Goal: Navigation & Orientation: Find specific page/section

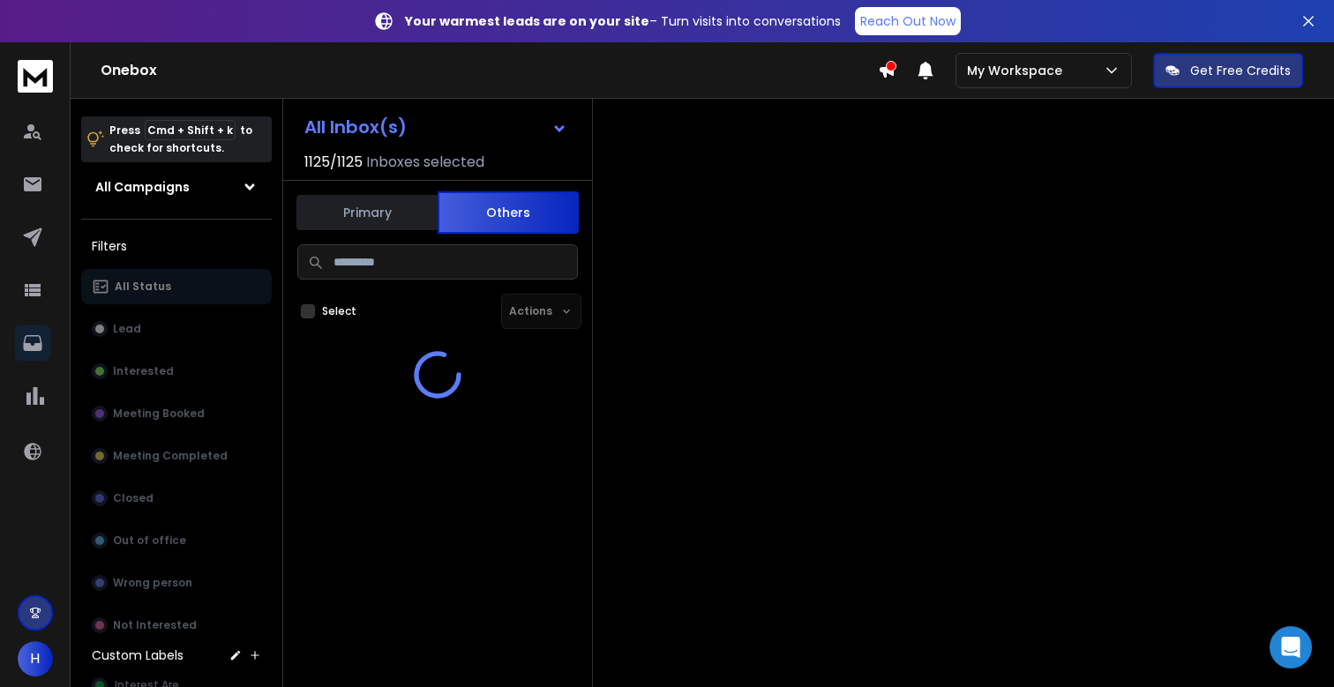
click at [466, 213] on button "Others" at bounding box center [508, 212] width 141 height 42
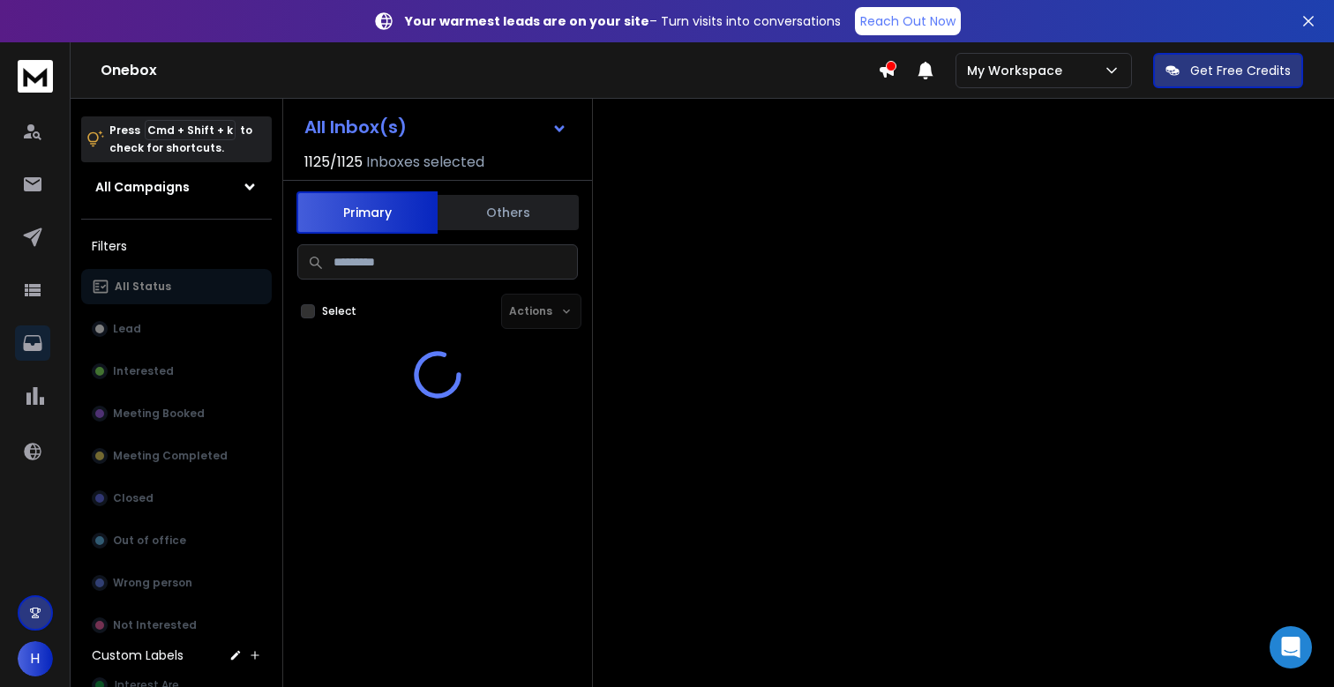
click at [363, 208] on button "Primary" at bounding box center [367, 212] width 141 height 42
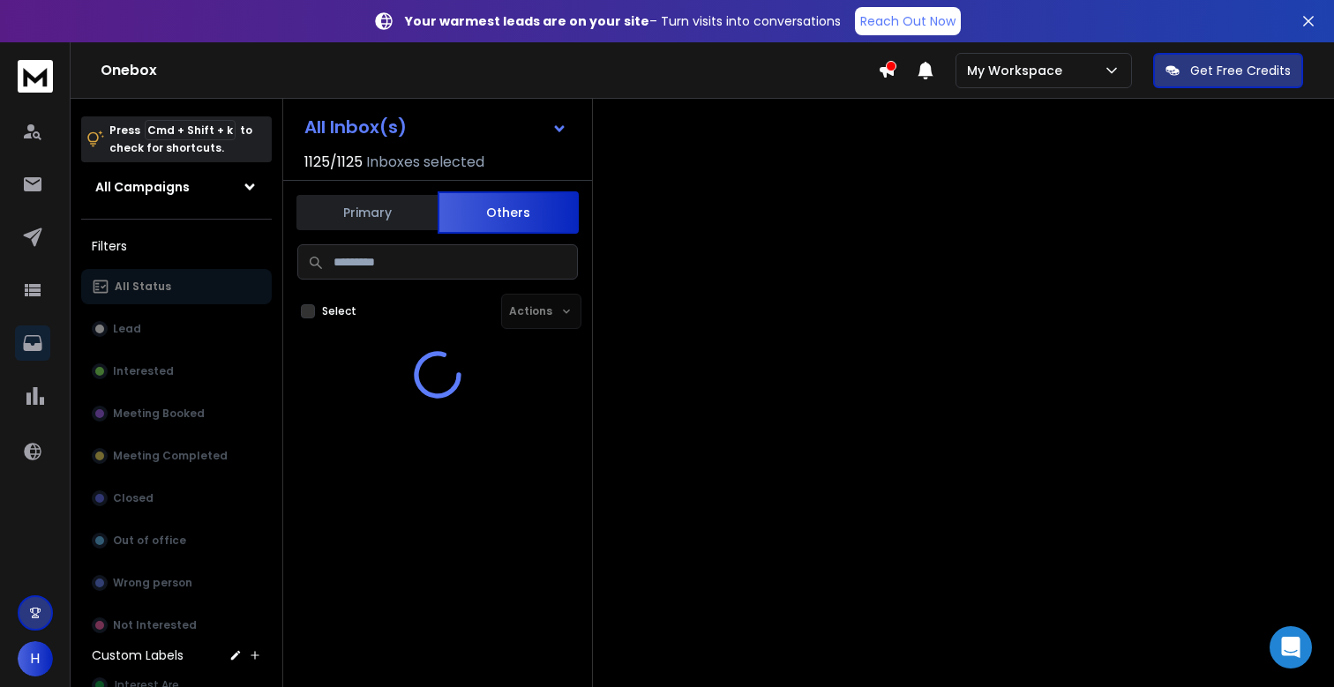
click at [537, 225] on button "Others" at bounding box center [508, 212] width 141 height 42
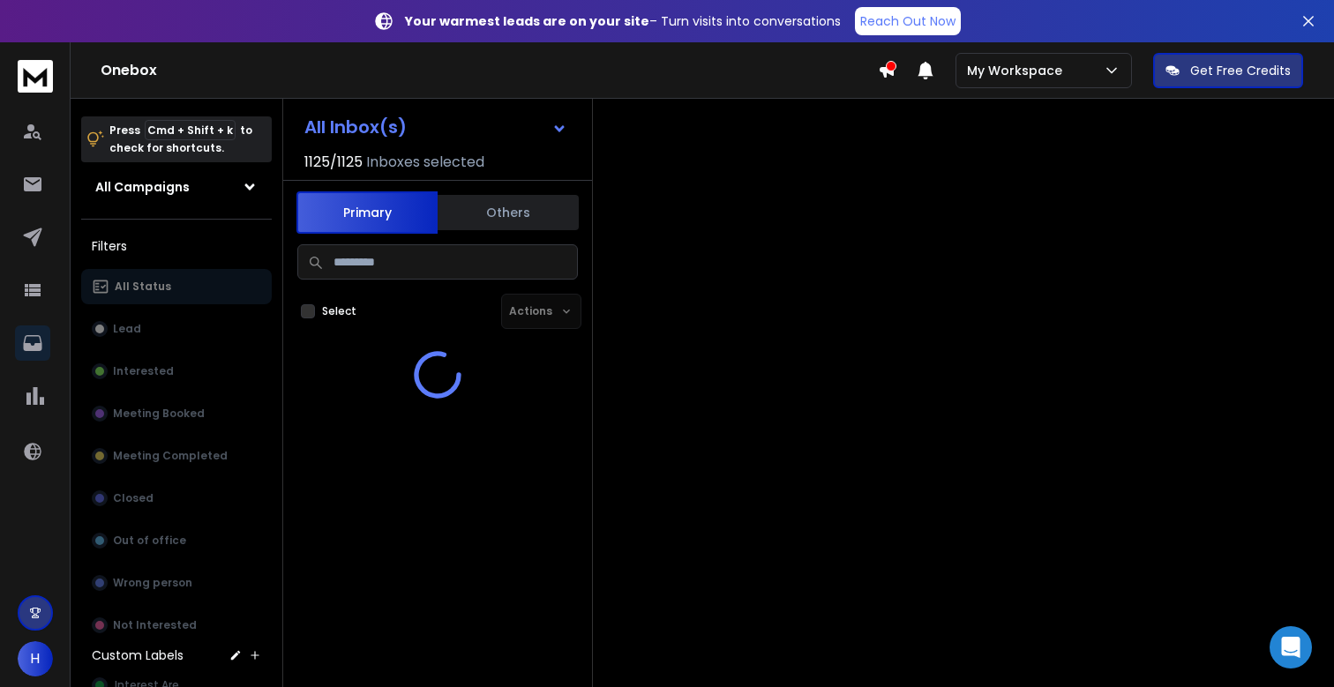
click at [395, 218] on button "Primary" at bounding box center [367, 212] width 141 height 42
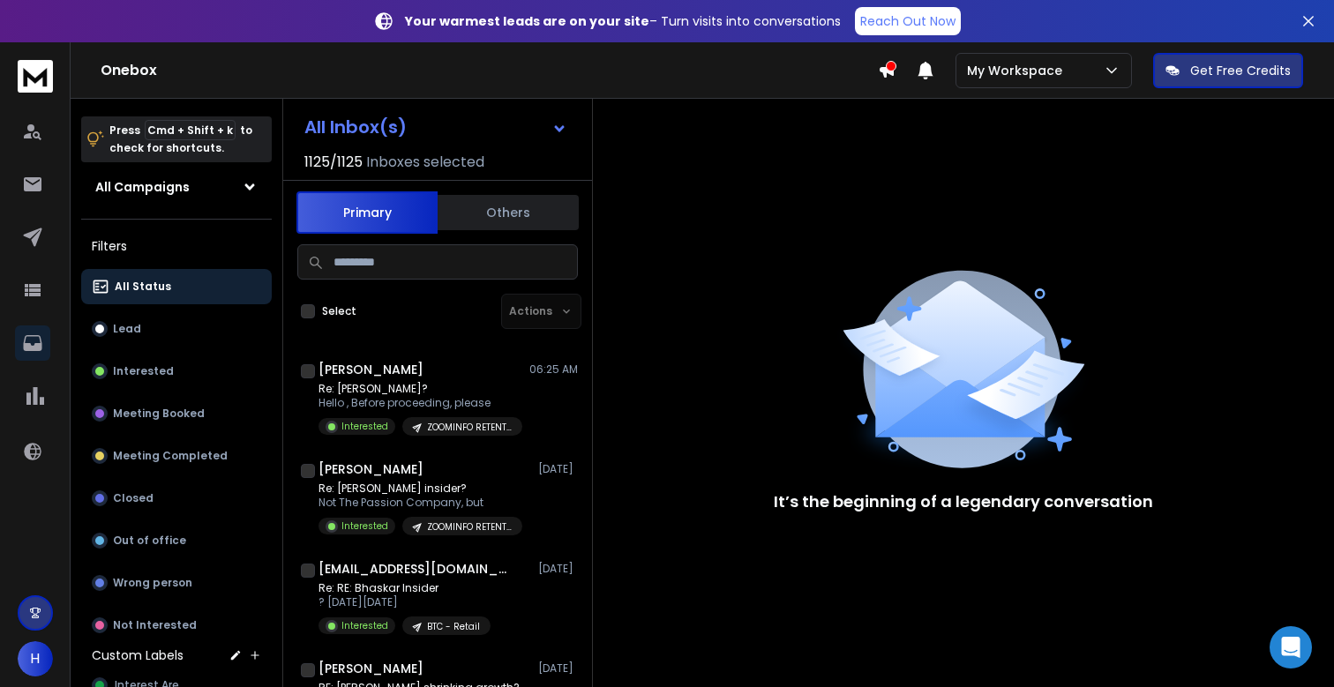
click at [469, 209] on button "Others" at bounding box center [508, 212] width 141 height 39
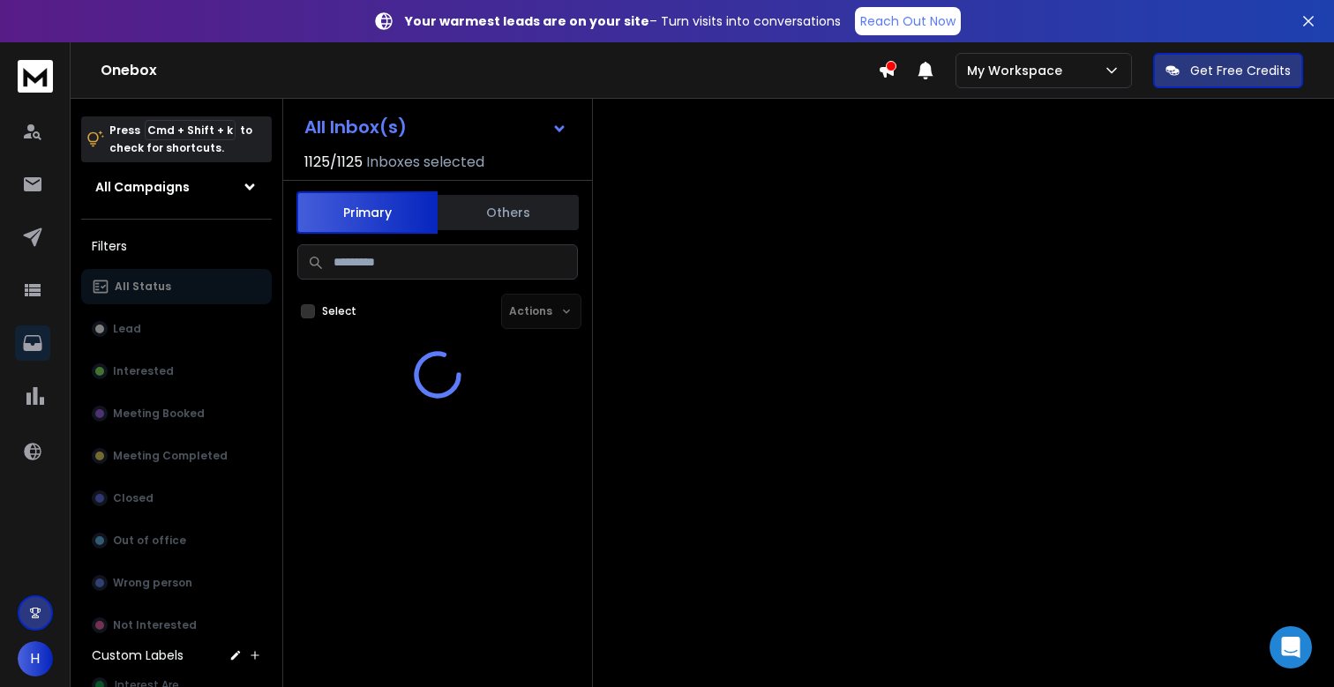
click at [391, 209] on button "Primary" at bounding box center [367, 212] width 141 height 42
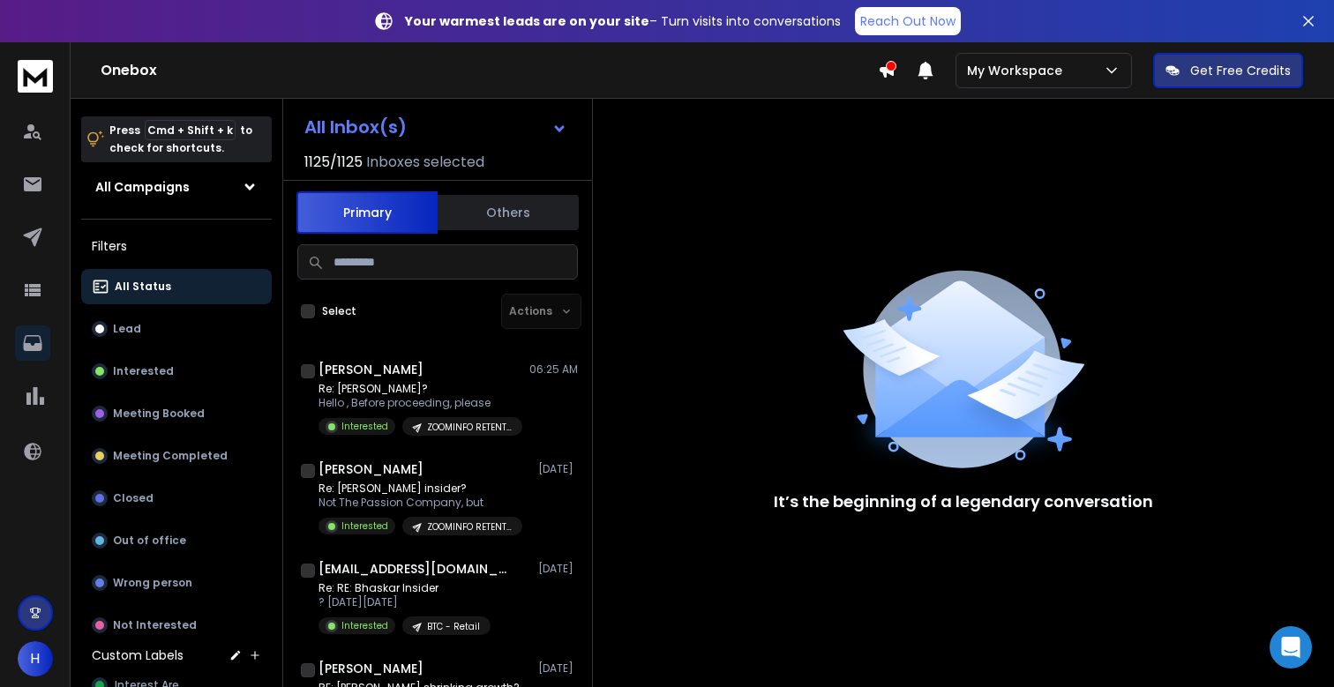
drag, startPoint x: 543, startPoint y: 238, endPoint x: 536, endPoint y: 232, distance: 9.4
click at [541, 236] on div "Primary Others Select Actions [PERSON_NAME] 06:25 AM Re: [PERSON_NAME]? Hello ,…" at bounding box center [437, 525] width 309 height 660
click at [521, 221] on button "Others" at bounding box center [508, 212] width 141 height 39
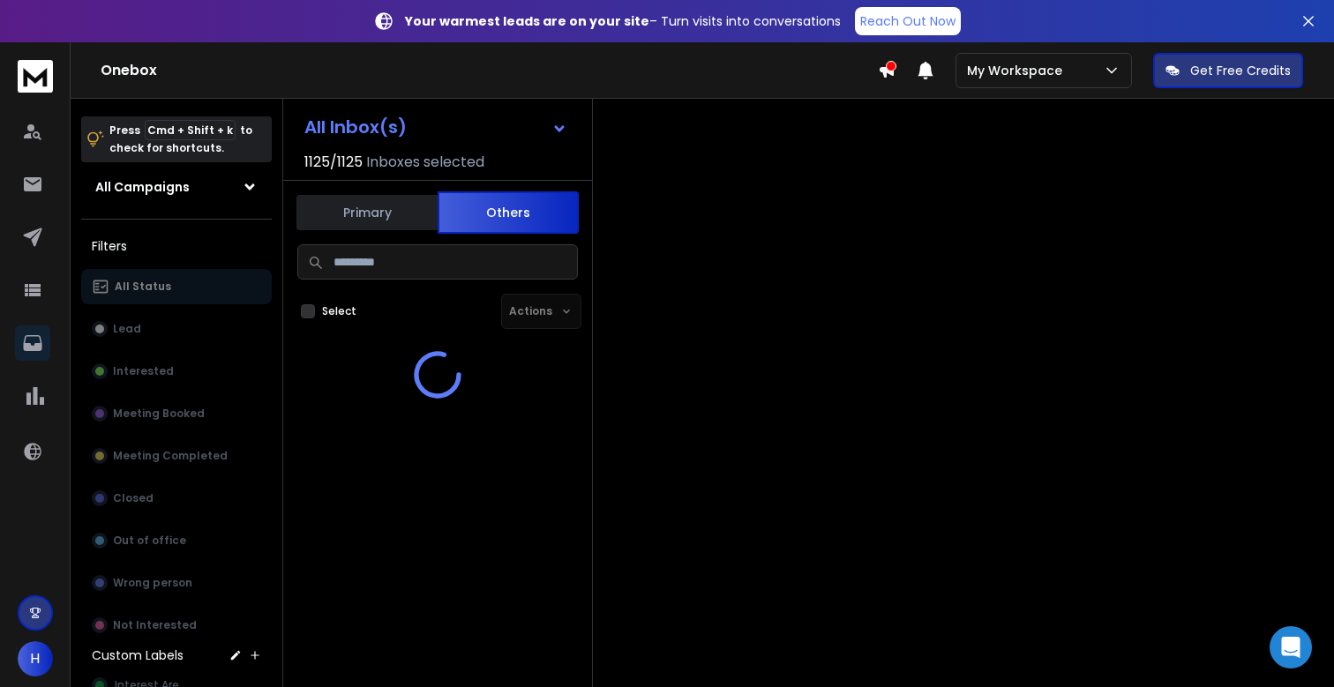
click at [513, 221] on button "Others" at bounding box center [508, 212] width 141 height 42
click at [507, 216] on button "Others" at bounding box center [508, 212] width 141 height 42
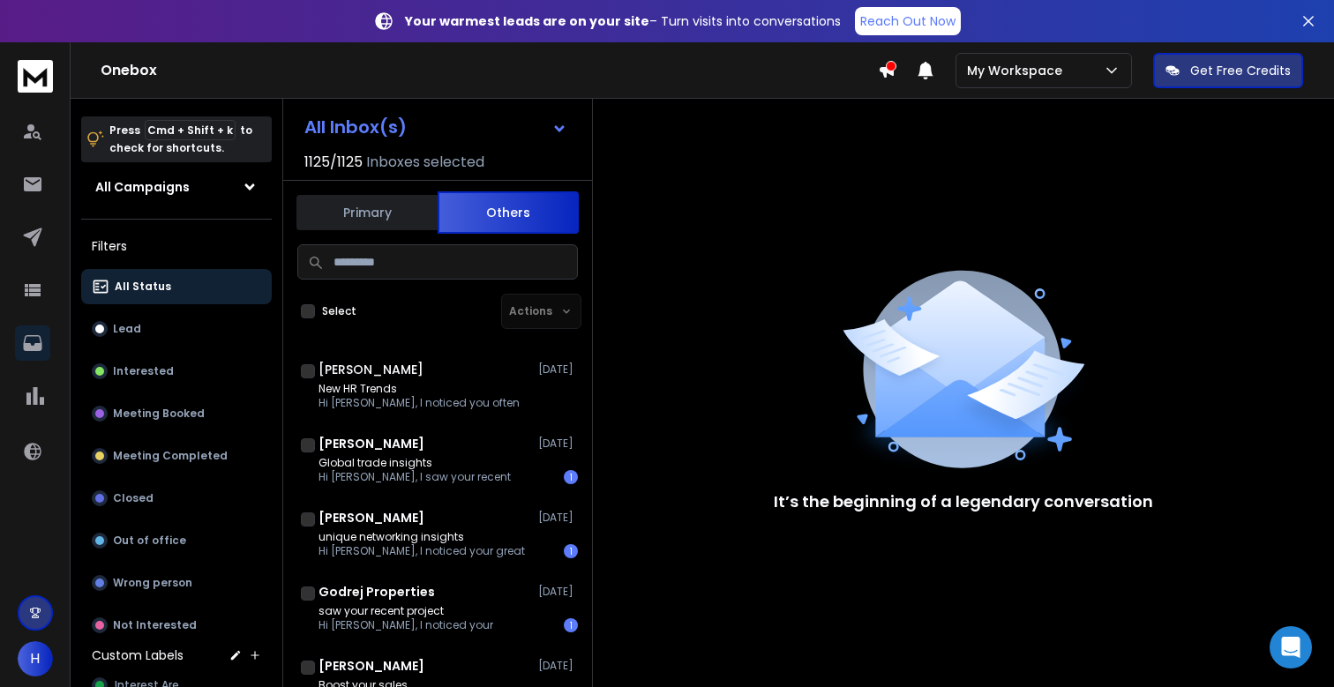
click at [363, 217] on button "Primary" at bounding box center [367, 212] width 141 height 39
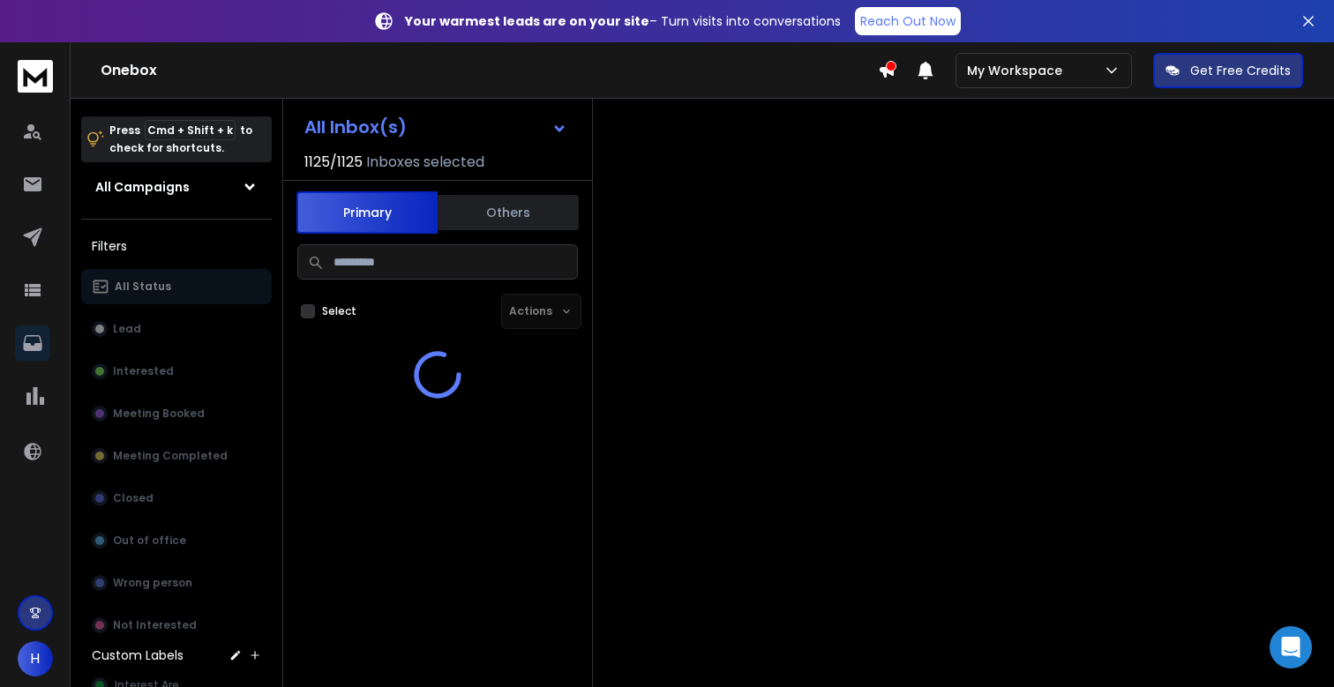
click at [363, 217] on button "Primary" at bounding box center [367, 212] width 141 height 42
click at [492, 349] on div at bounding box center [437, 467] width 309 height 240
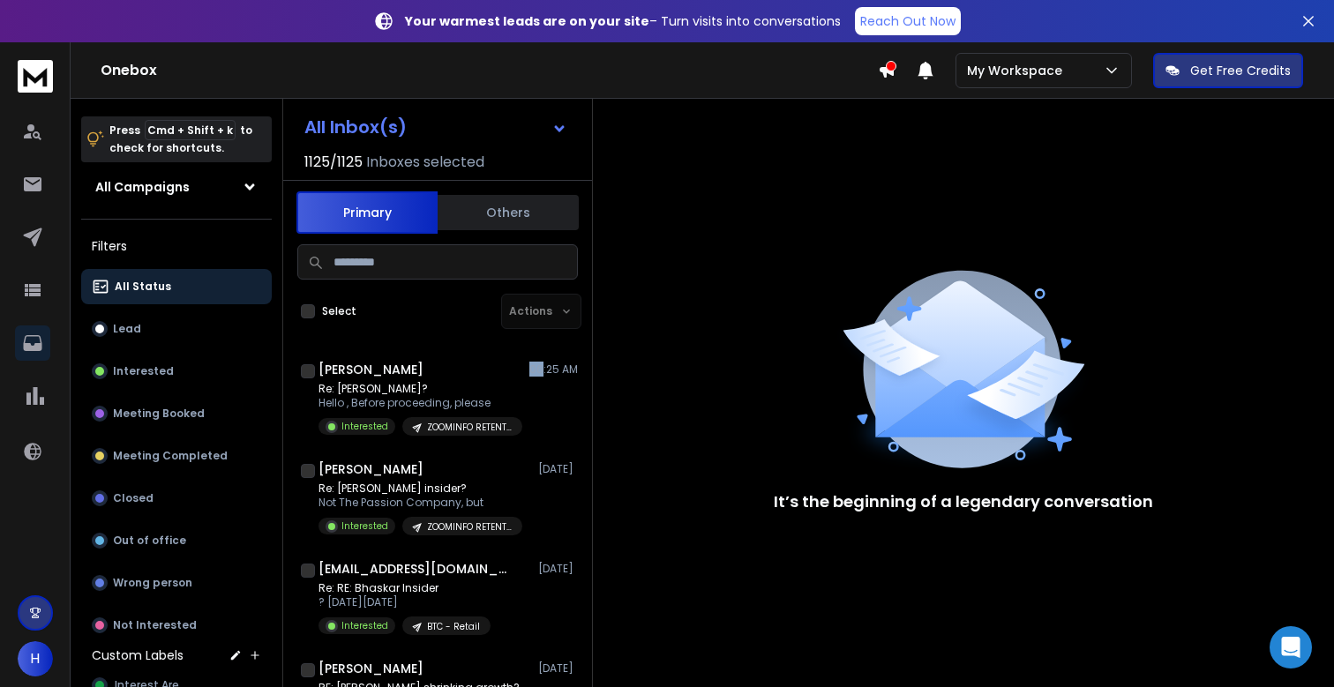
click at [492, 349] on div "[PERSON_NAME] 06:25 AM Re: [PERSON_NAME]? Hello , Before proceeding, please Int…" at bounding box center [437, 601] width 309 height 508
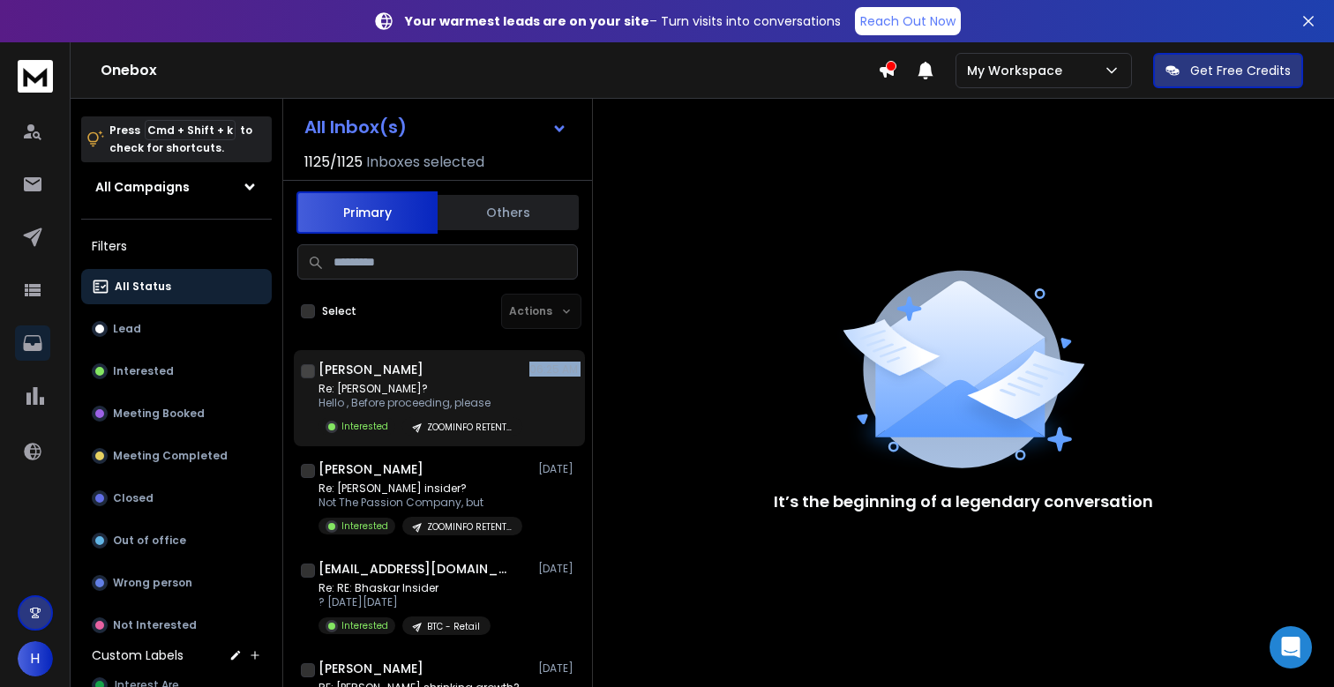
click at [492, 352] on div "[PERSON_NAME] 06:25 AM Re: [PERSON_NAME]? Hello , Before proceeding, please Int…" at bounding box center [437, 601] width 309 height 508
click at [492, 366] on div "[PERSON_NAME] 06:25 AM Re: [PERSON_NAME]? Hello , Before proceeding, please Int…" at bounding box center [439, 398] width 291 height 96
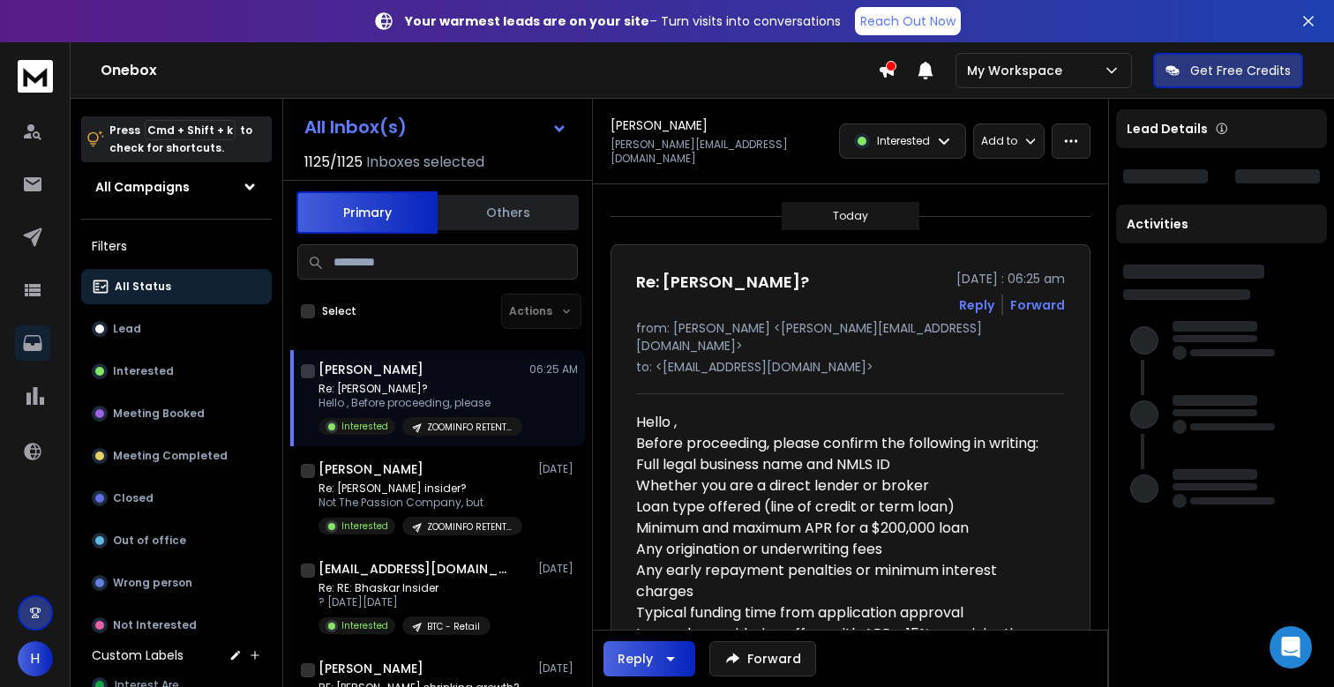
click at [492, 367] on div "[PERSON_NAME] 06:25 AM" at bounding box center [448, 370] width 259 height 18
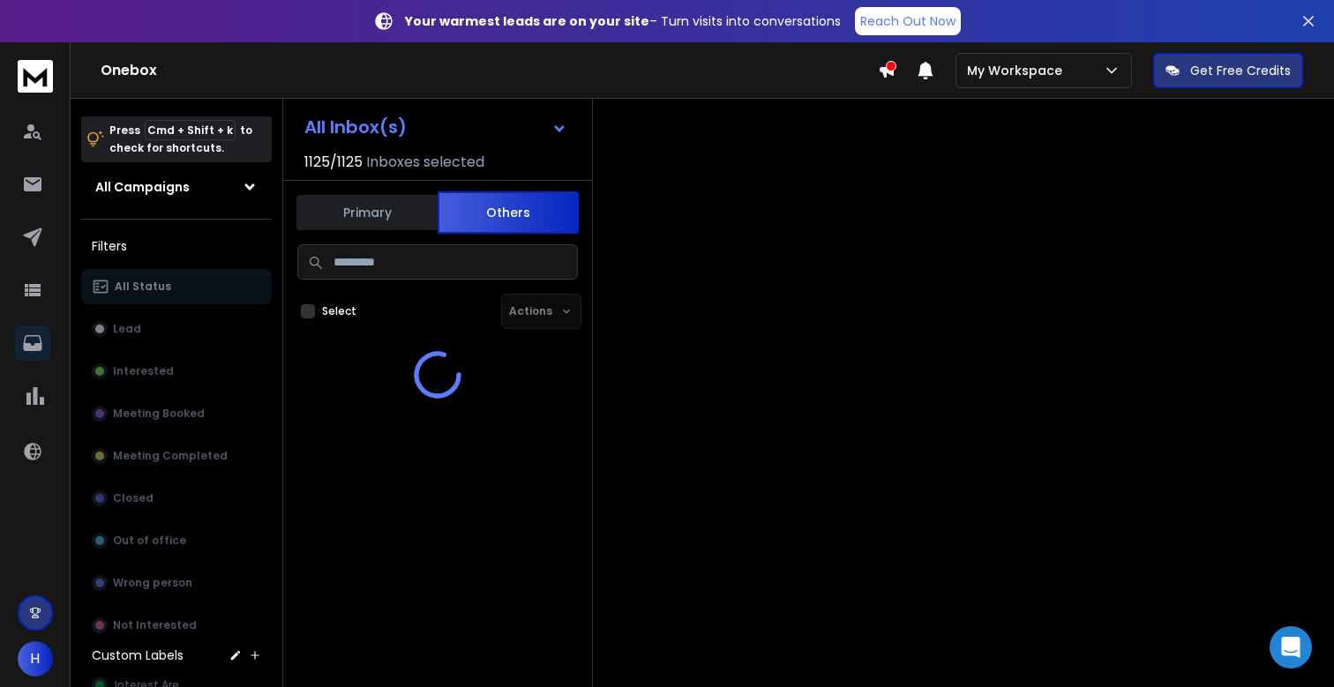
click at [513, 193] on button "Others" at bounding box center [508, 212] width 141 height 42
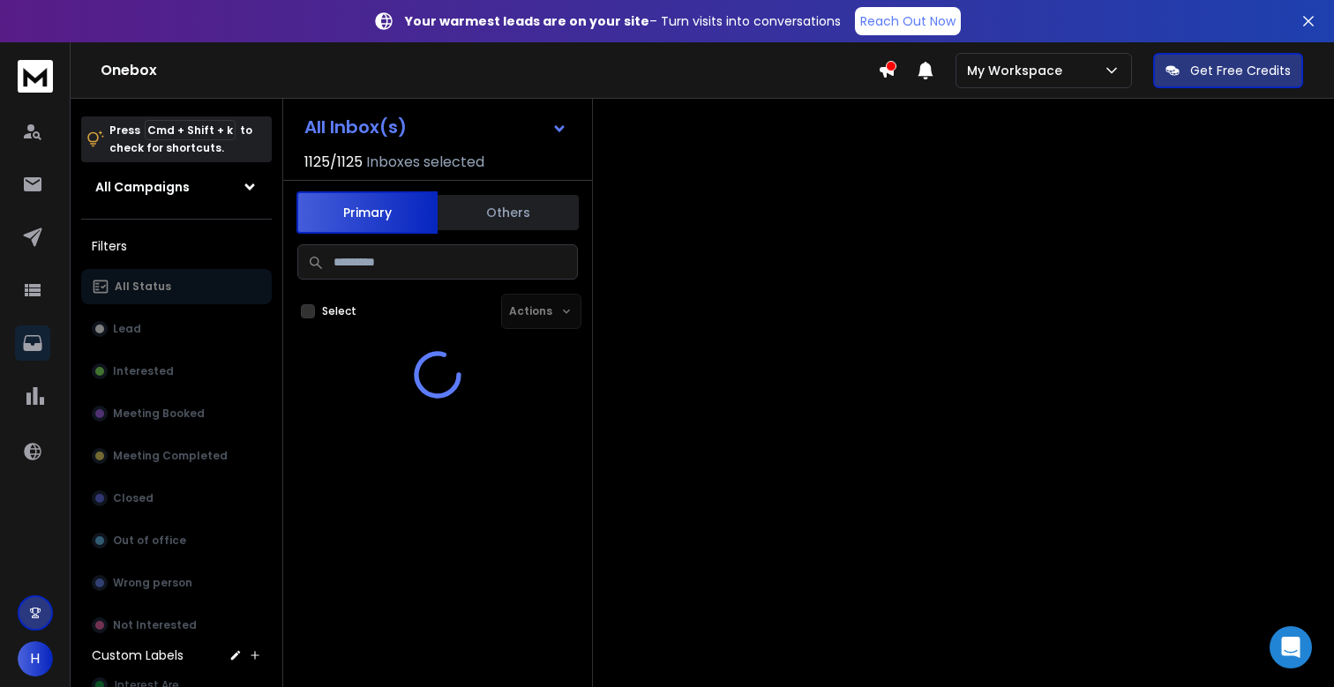
click at [359, 219] on button "Primary" at bounding box center [367, 212] width 141 height 42
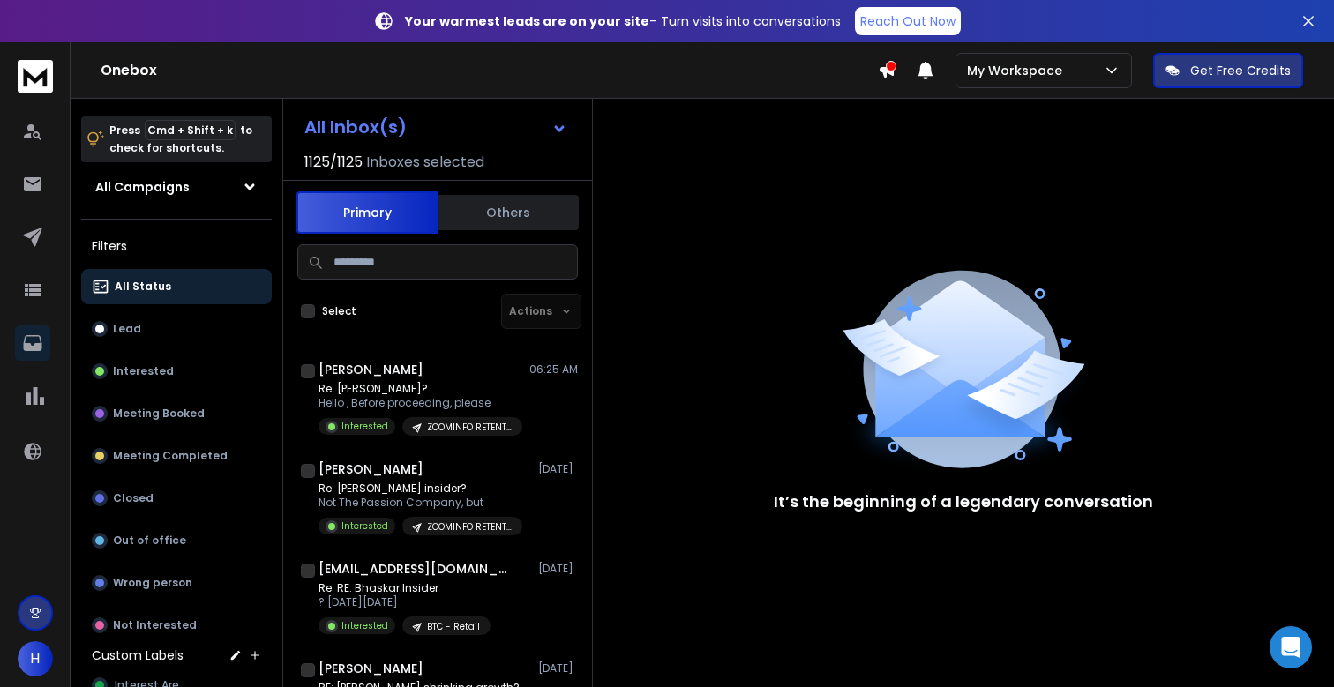
click at [529, 249] on input at bounding box center [437, 261] width 281 height 35
click at [503, 229] on button "Others" at bounding box center [508, 212] width 141 height 39
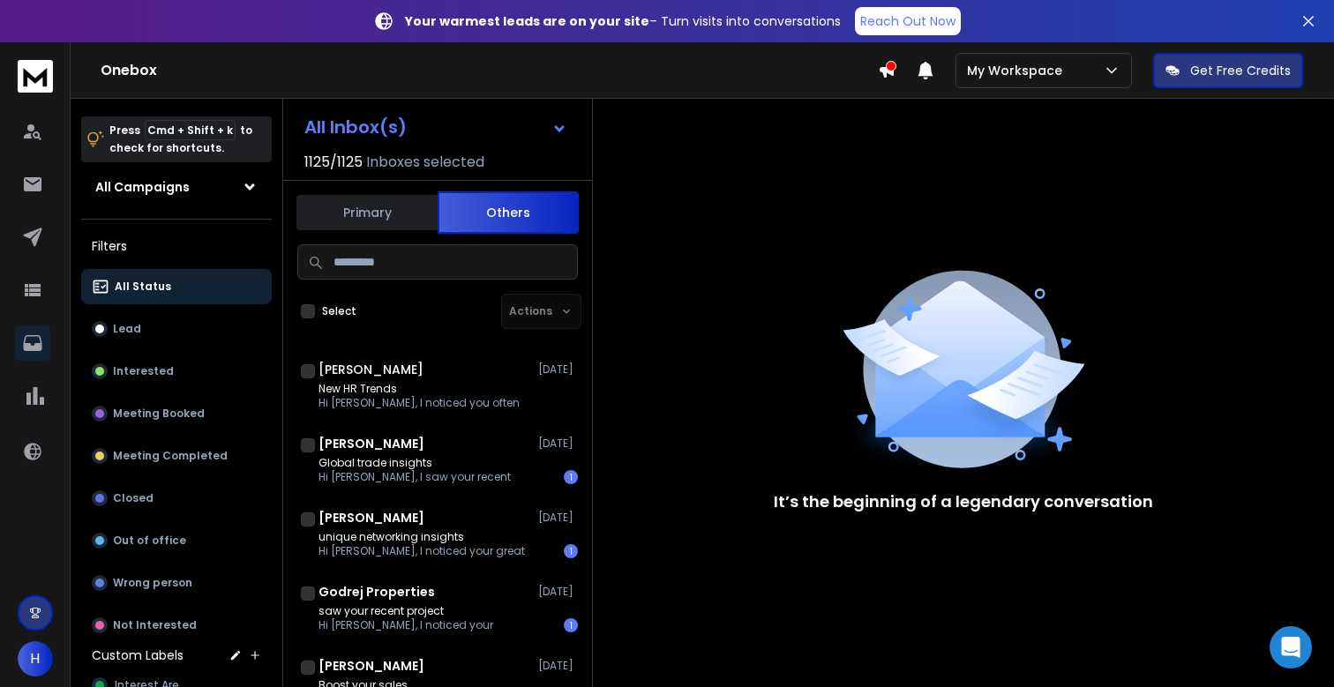
click at [378, 221] on button "Primary" at bounding box center [367, 212] width 141 height 39
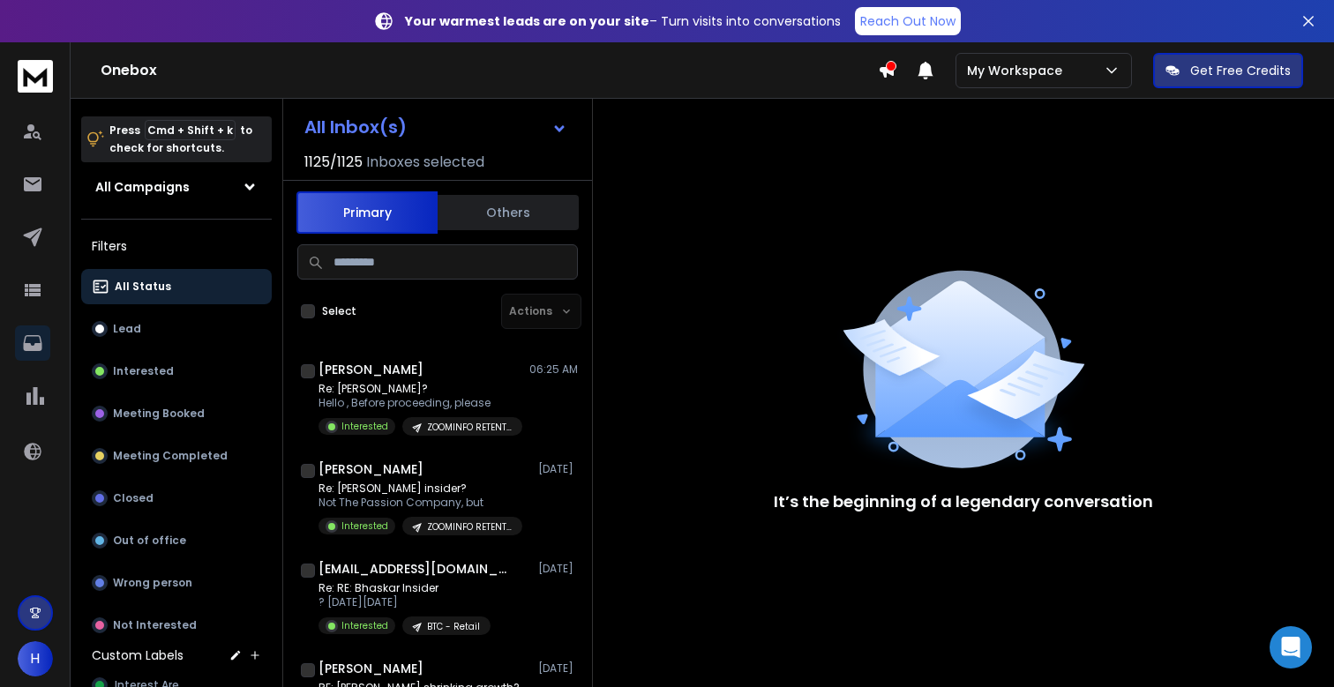
click at [479, 194] on button "Others" at bounding box center [508, 212] width 141 height 39
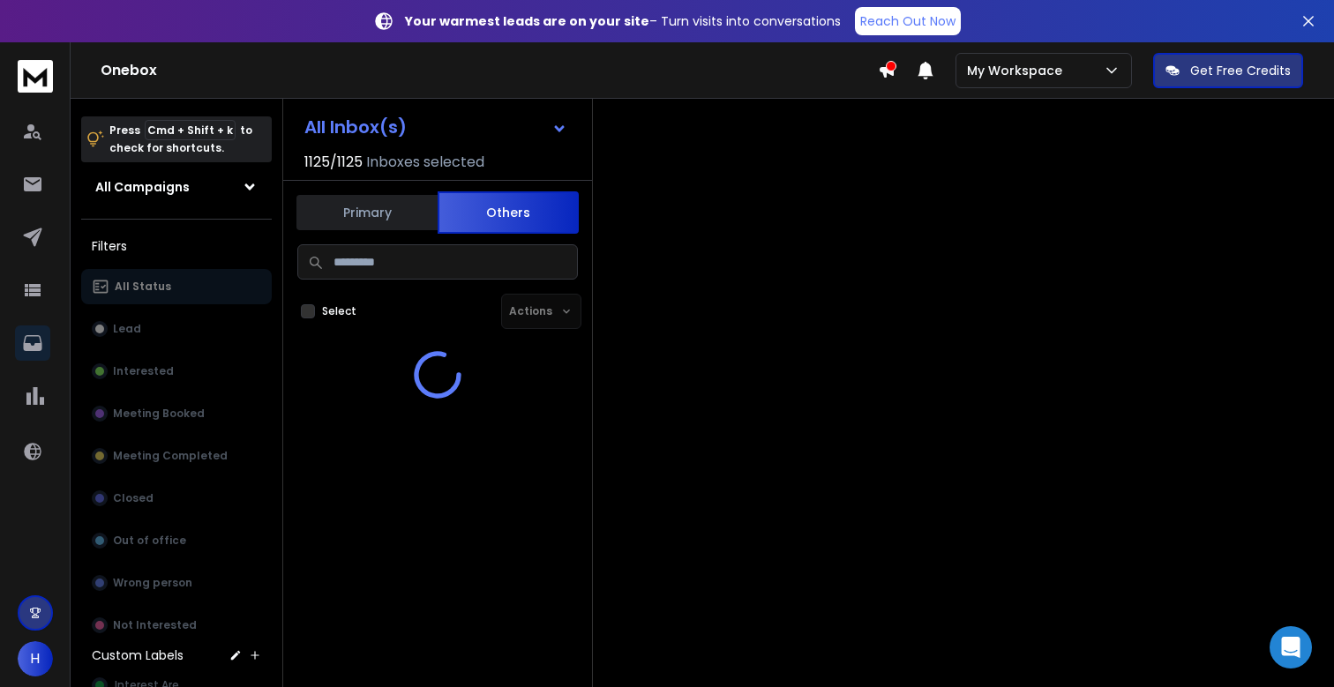
click at [479, 194] on button "Others" at bounding box center [508, 212] width 141 height 42
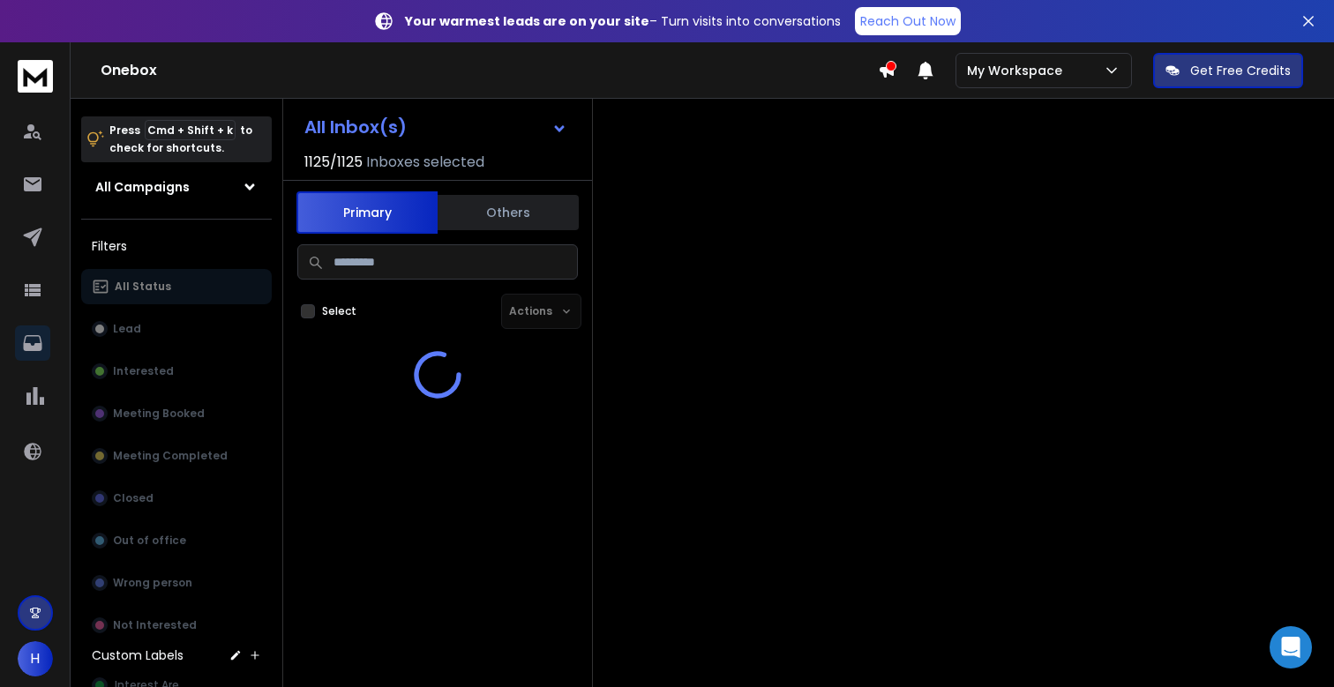
click at [376, 206] on button "Primary" at bounding box center [367, 212] width 141 height 42
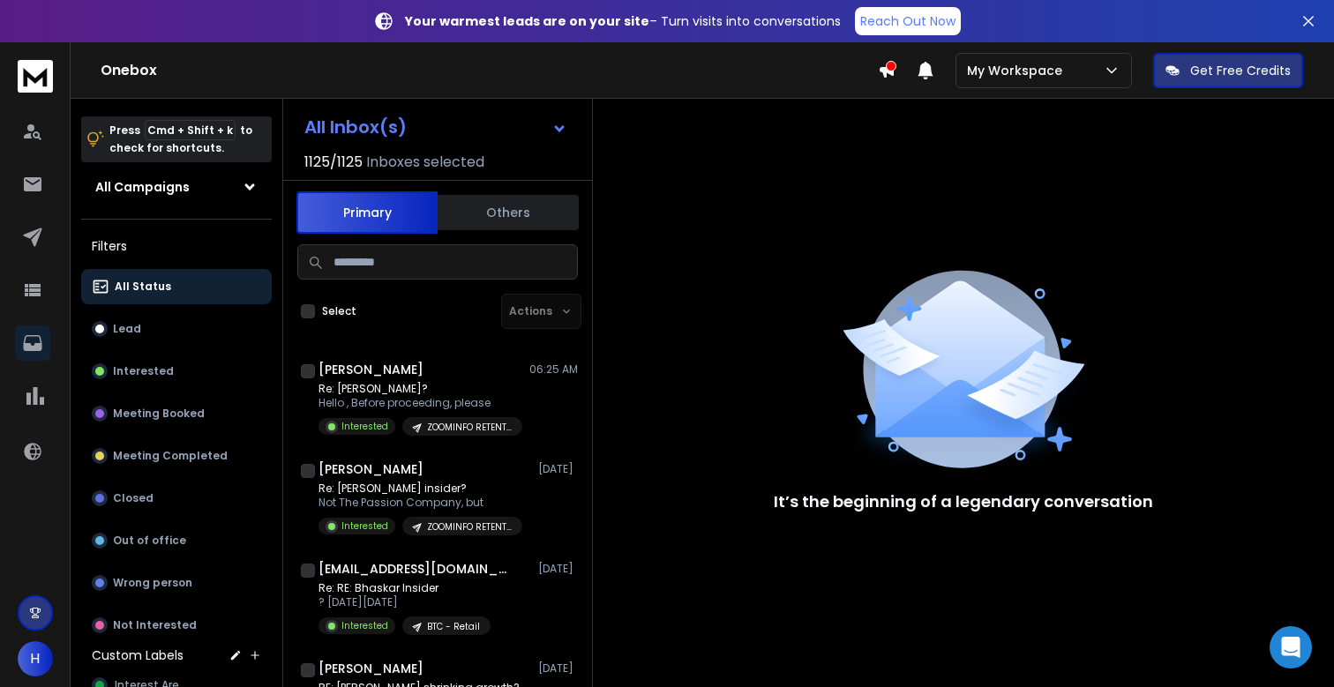
click at [464, 217] on button "Others" at bounding box center [508, 212] width 141 height 39
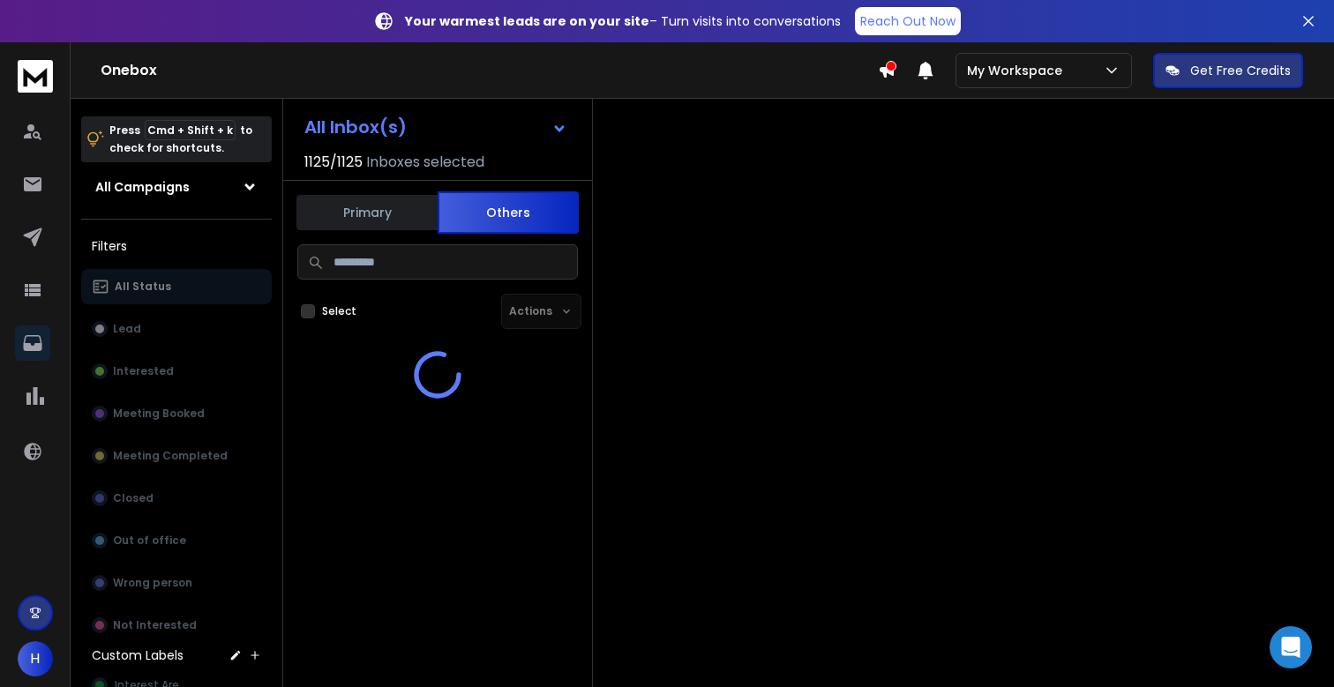
click at [464, 217] on button "Others" at bounding box center [508, 212] width 141 height 42
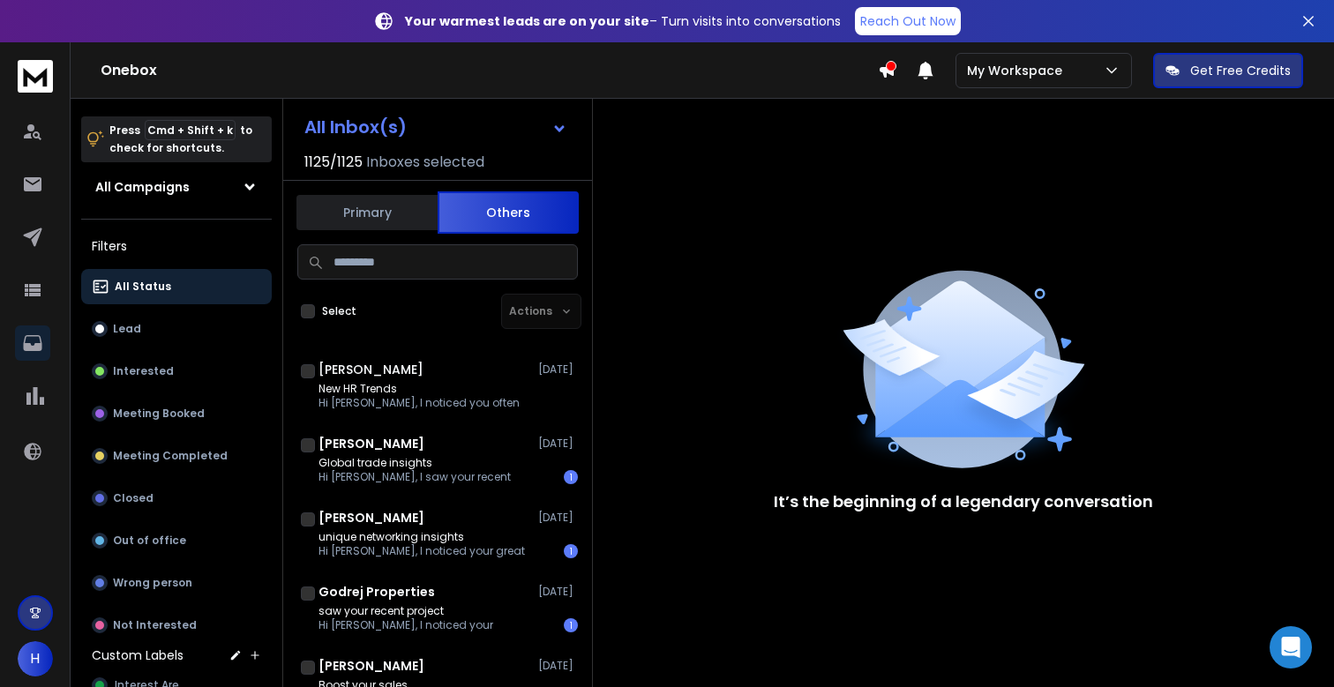
click at [381, 217] on button "Primary" at bounding box center [367, 212] width 141 height 39
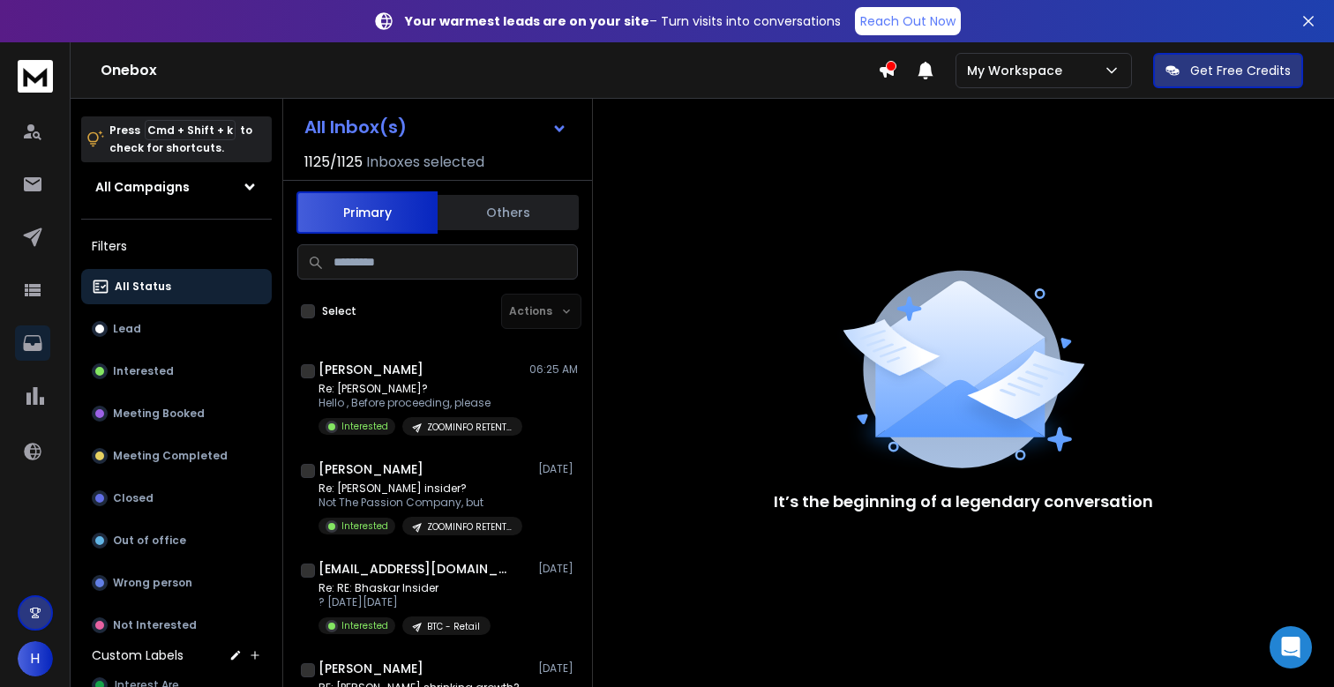
click at [435, 192] on button "Primary" at bounding box center [367, 212] width 141 height 42
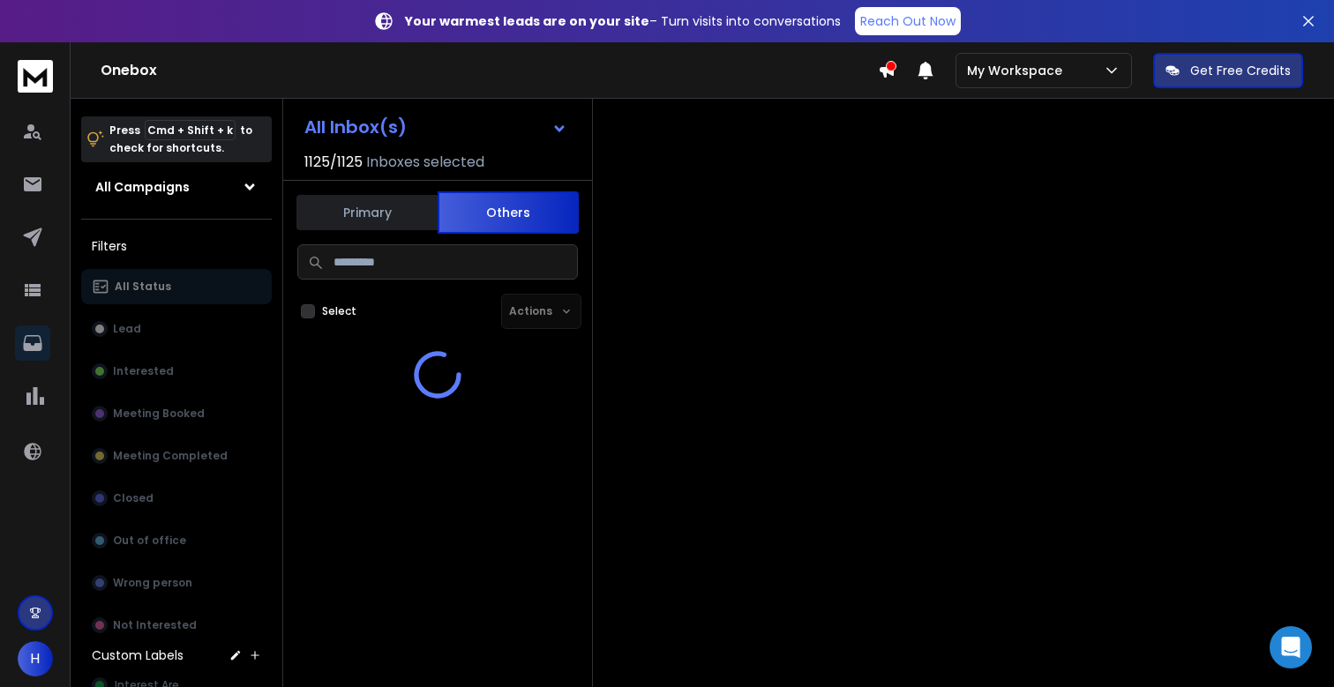
click at [476, 208] on button "Others" at bounding box center [508, 212] width 141 height 42
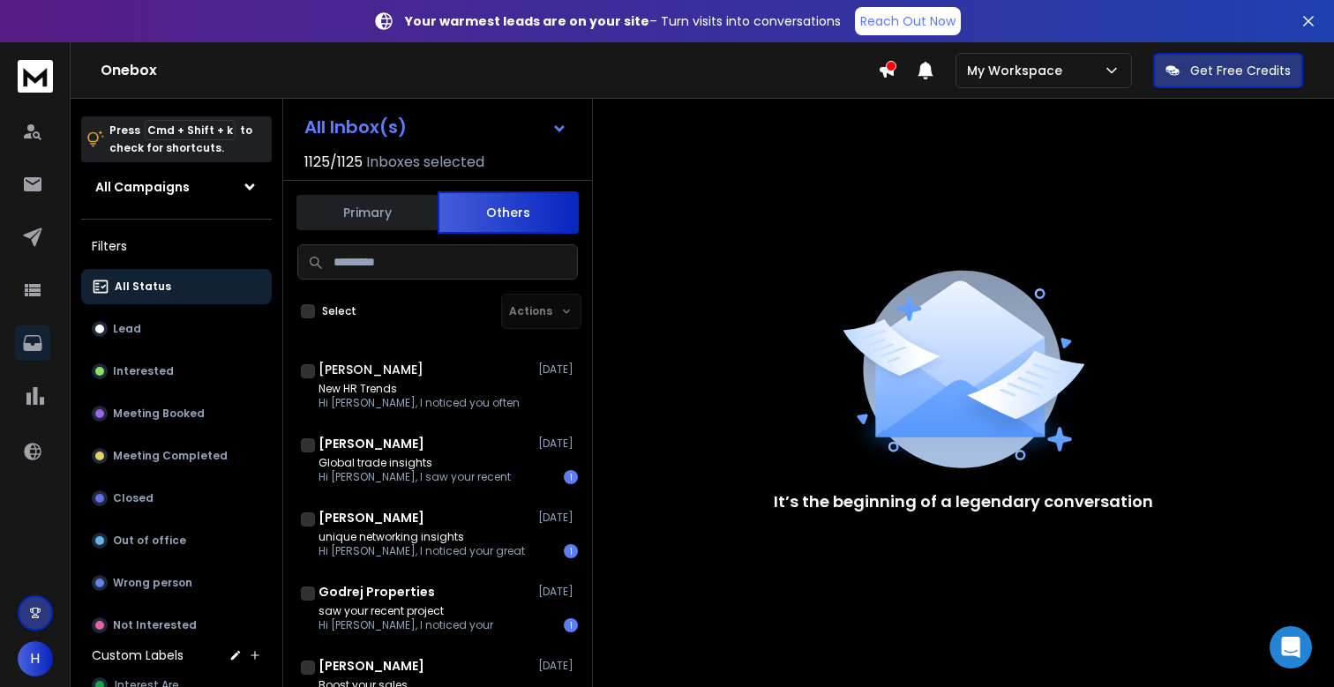
click at [381, 206] on button "Primary" at bounding box center [367, 212] width 141 height 39
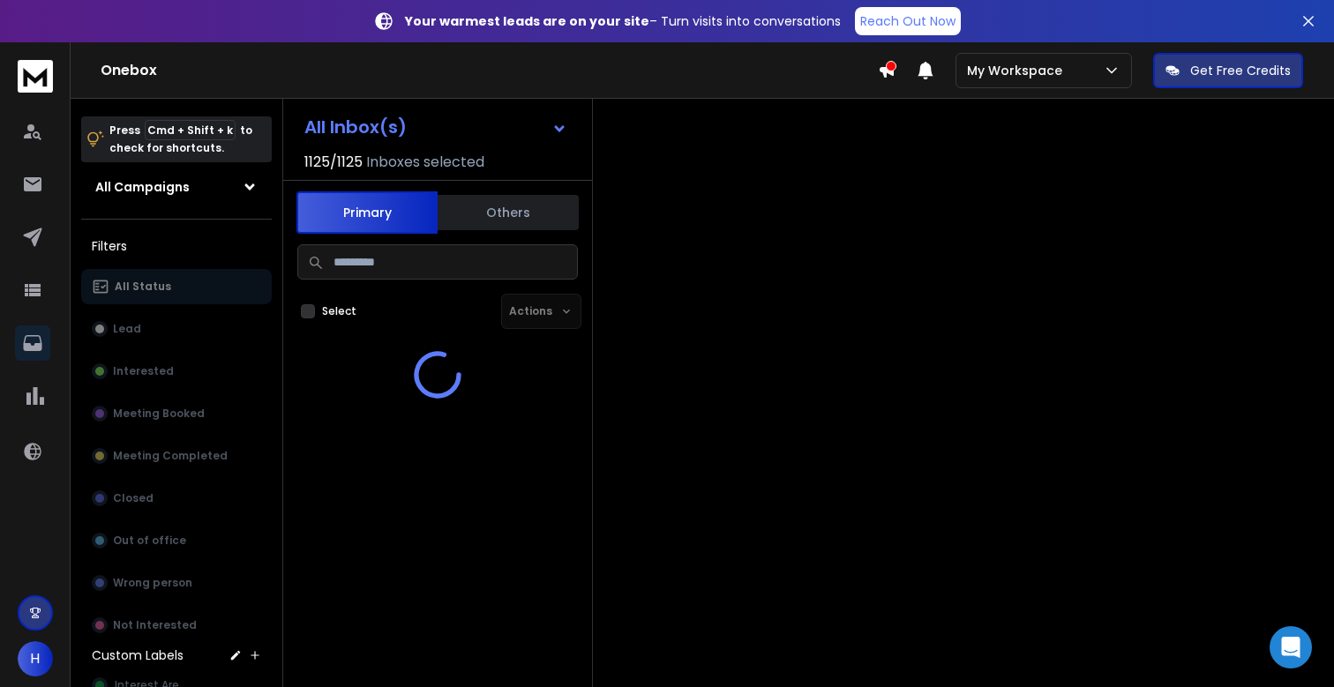
click at [381, 206] on button "Primary" at bounding box center [367, 212] width 141 height 42
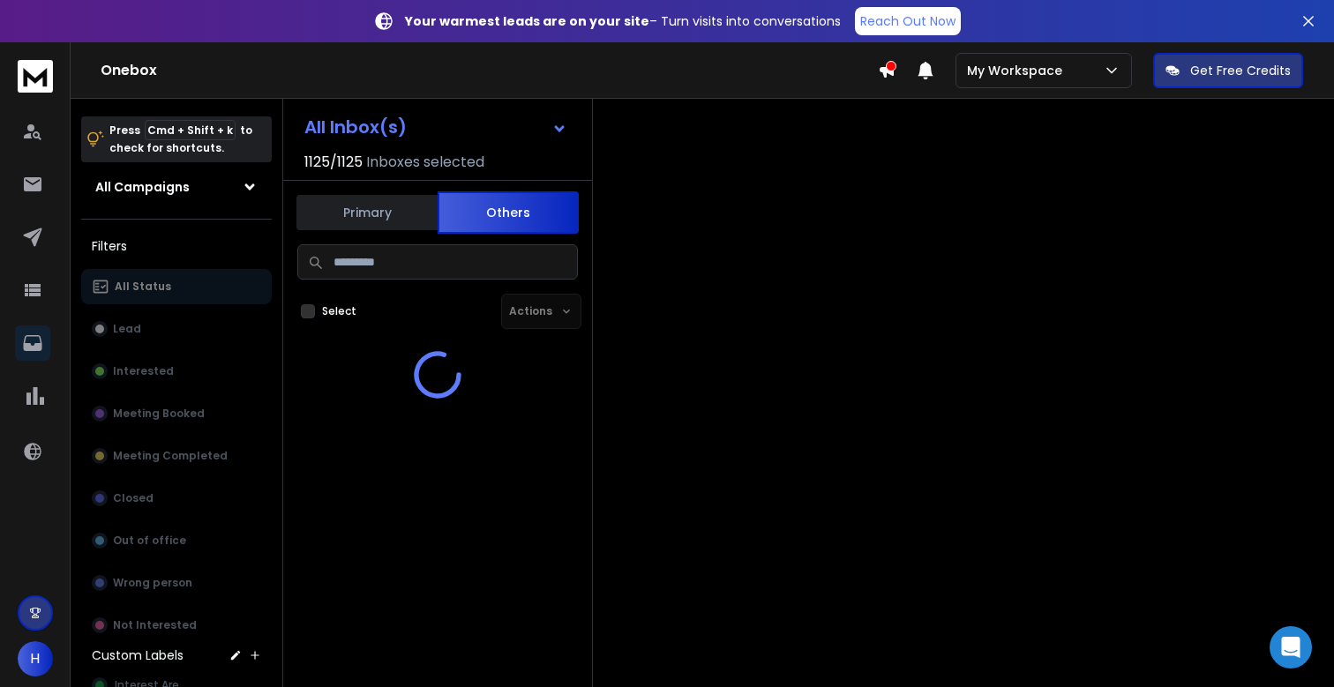
click at [492, 202] on button "Others" at bounding box center [508, 212] width 141 height 42
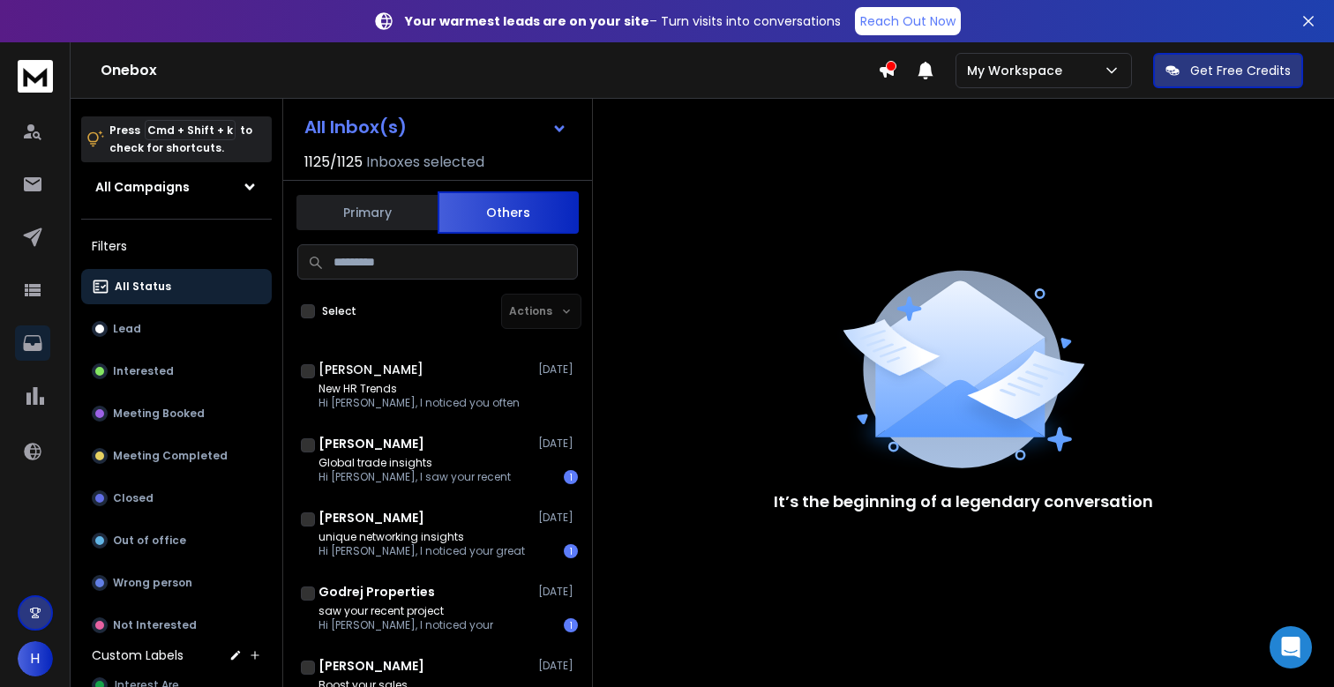
click at [401, 195] on button "Primary" at bounding box center [367, 212] width 141 height 39
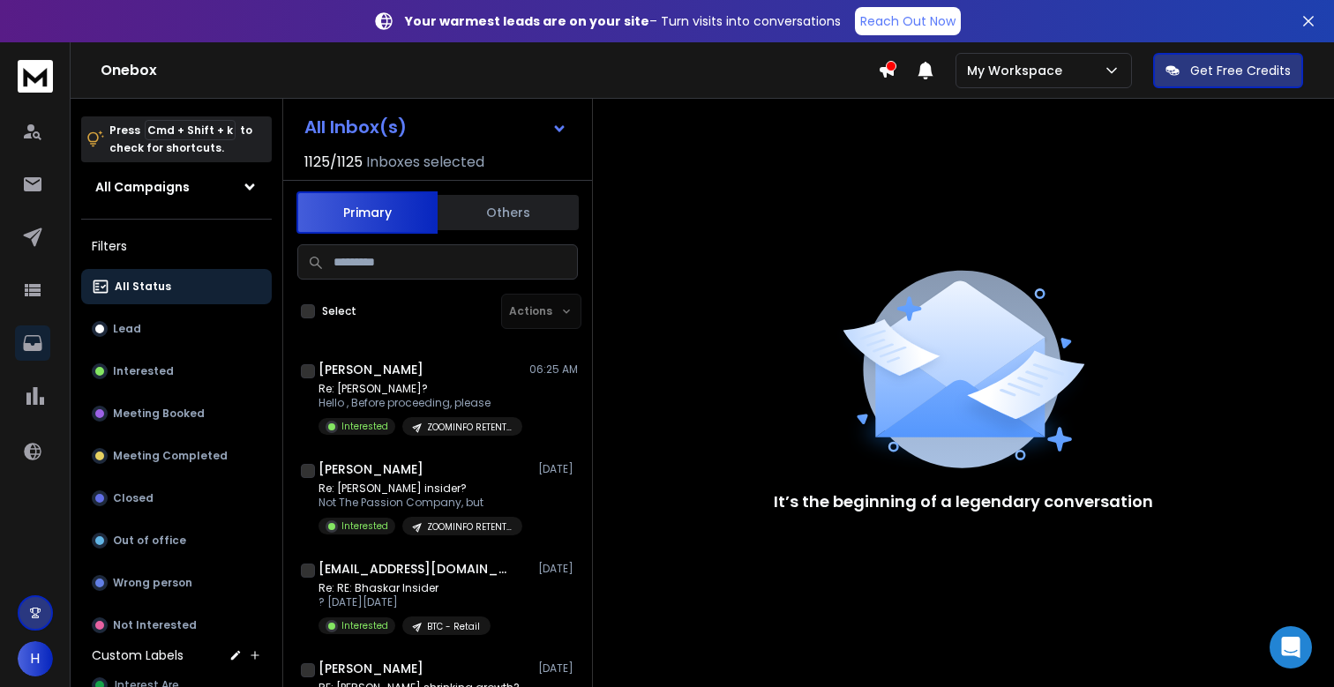
click at [480, 223] on button "Others" at bounding box center [508, 212] width 141 height 39
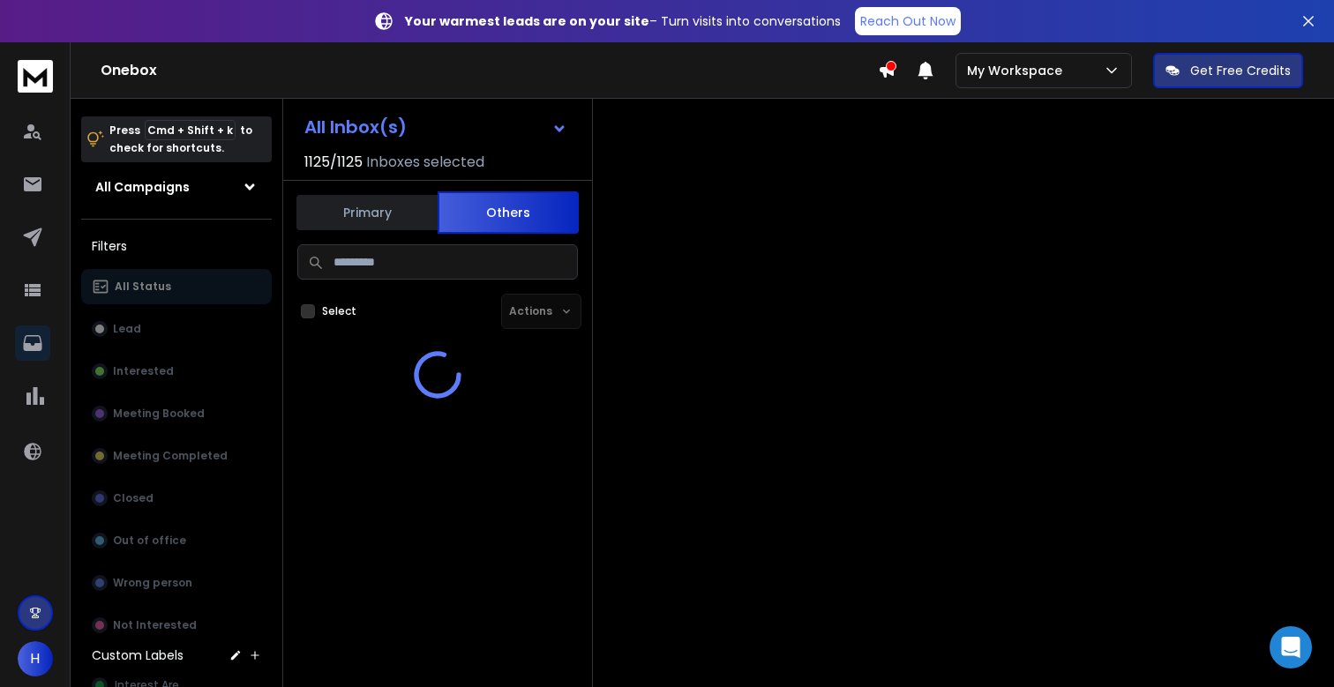
drag, startPoint x: 480, startPoint y: 223, endPoint x: 462, endPoint y: 222, distance: 18.6
click at [479, 223] on button "Others" at bounding box center [508, 212] width 141 height 42
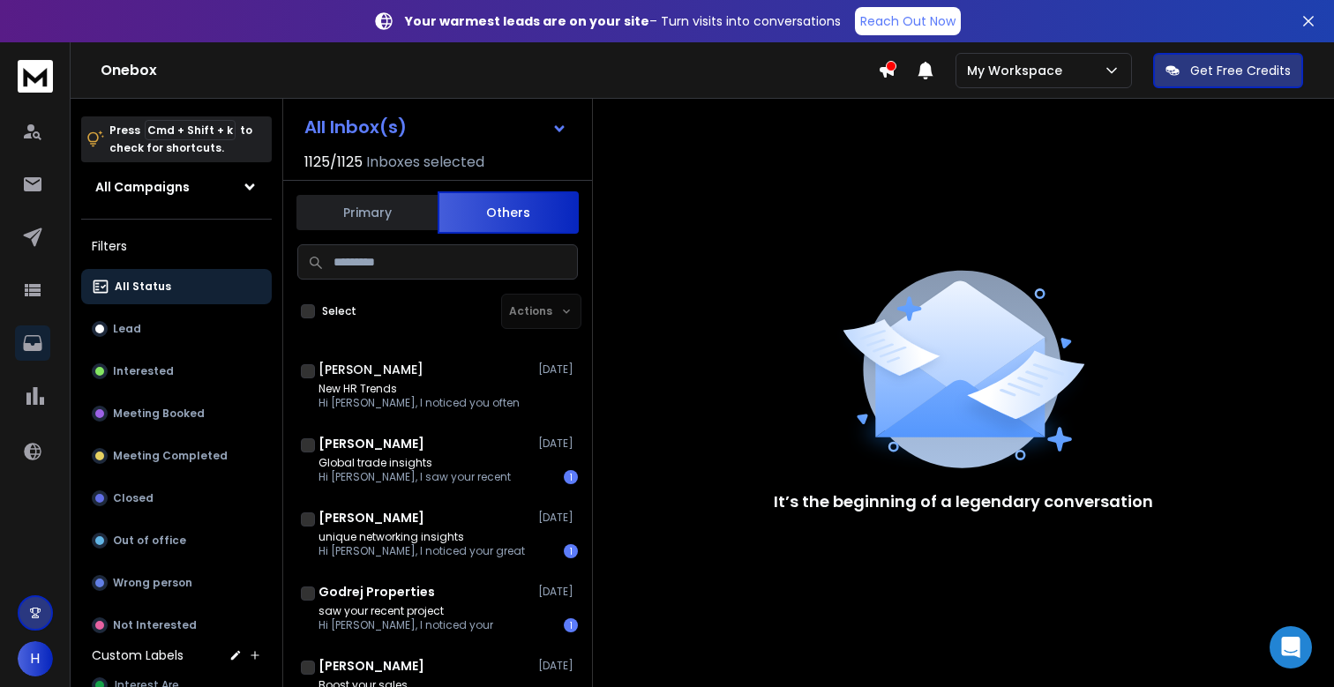
click at [399, 216] on button "Primary" at bounding box center [367, 212] width 141 height 39
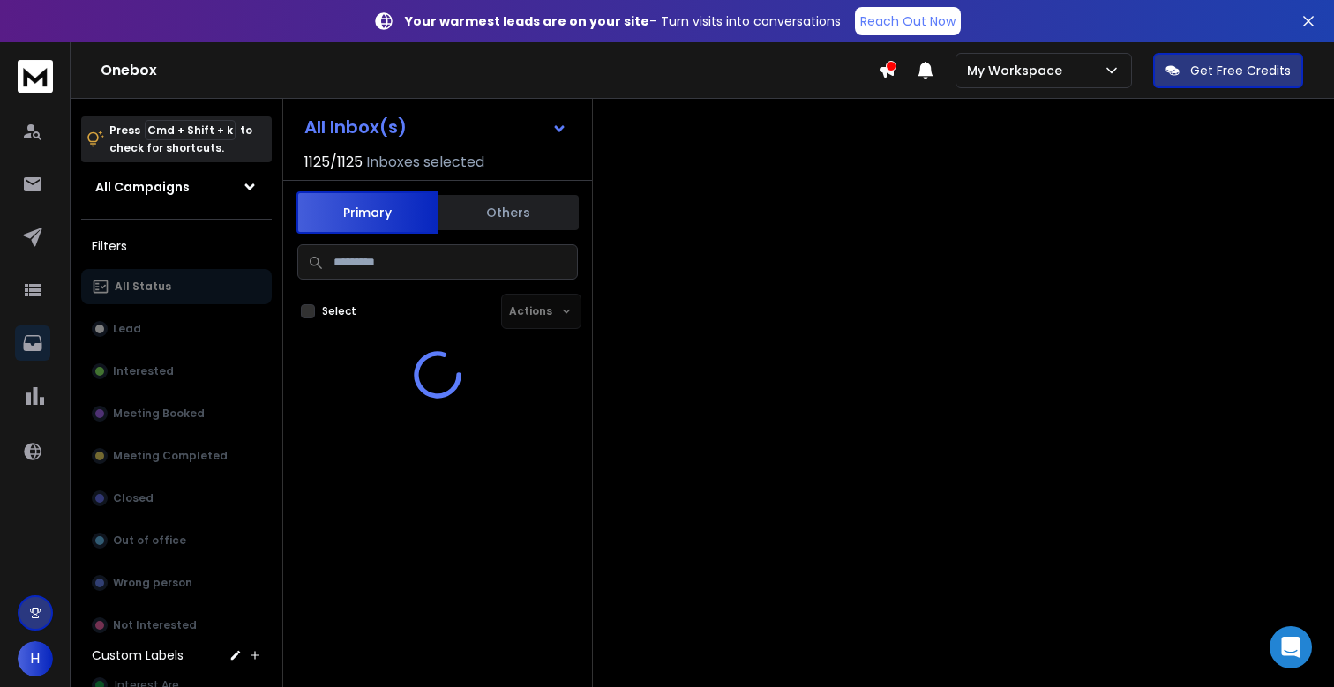
drag, startPoint x: 399, startPoint y: 216, endPoint x: 987, endPoint y: 4, distance: 624.7
click at [401, 215] on button "Primary" at bounding box center [367, 212] width 141 height 42
